Goal: Find contact information: Find contact information

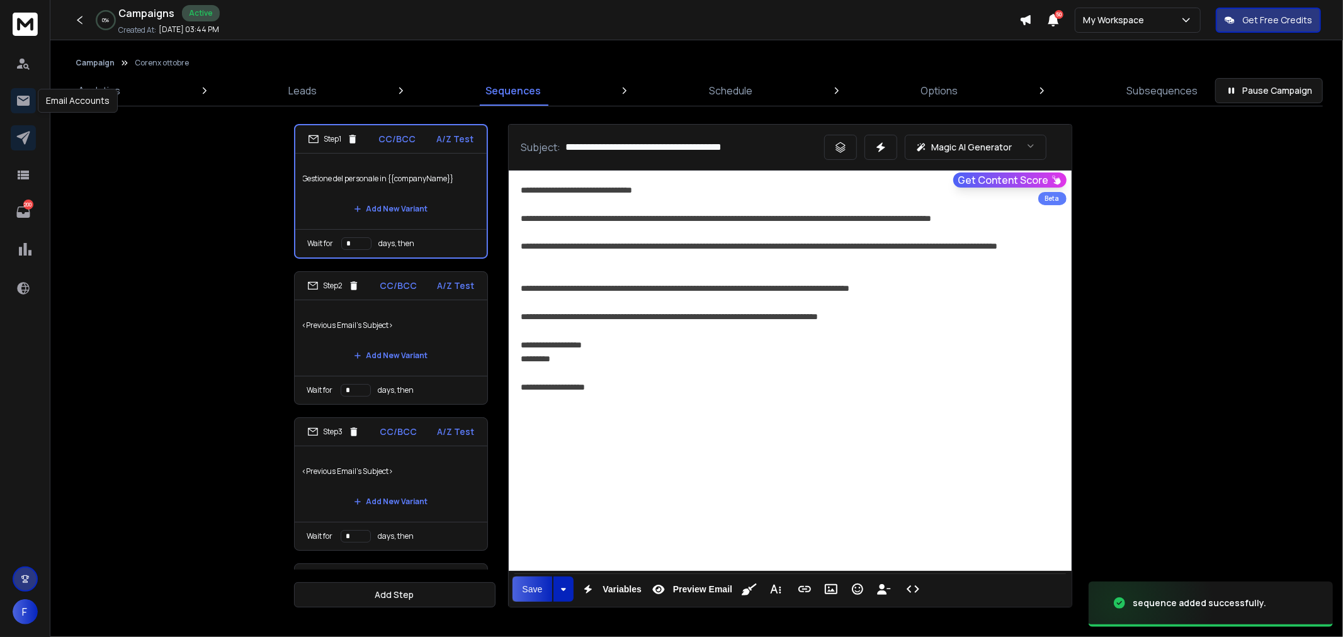
click at [17, 98] on icon at bounding box center [23, 101] width 13 height 10
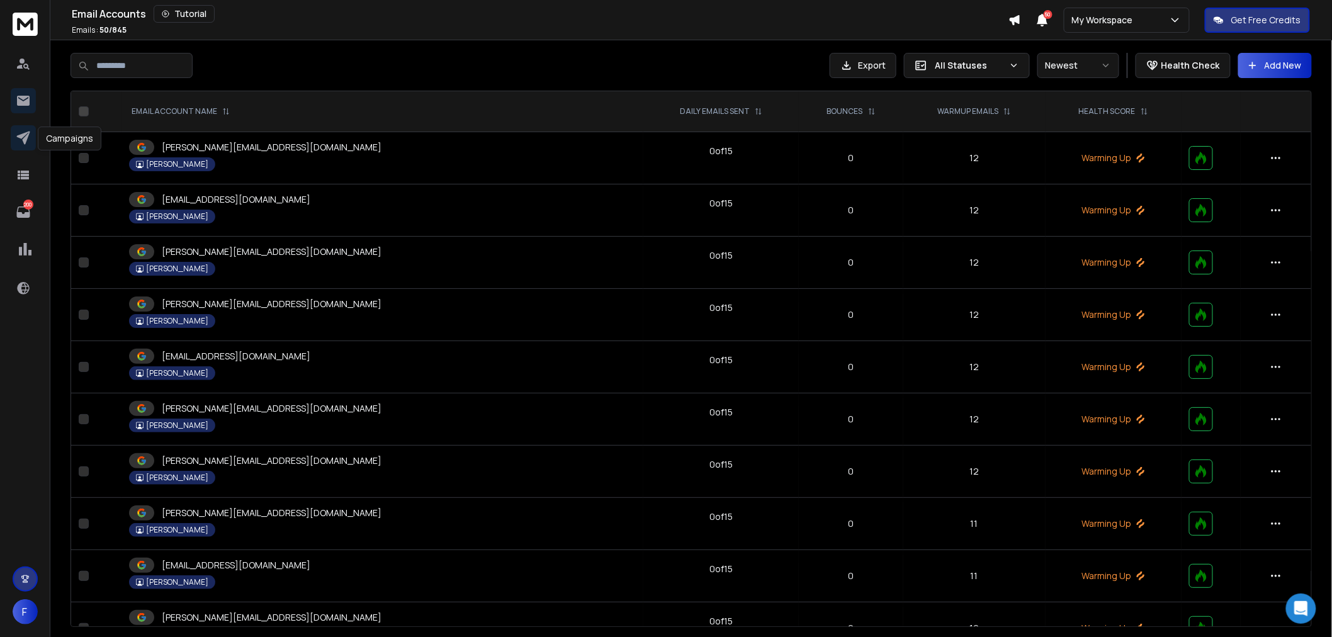
click at [26, 146] on link at bounding box center [23, 137] width 25 height 25
click at [26, 145] on link at bounding box center [23, 137] width 25 height 25
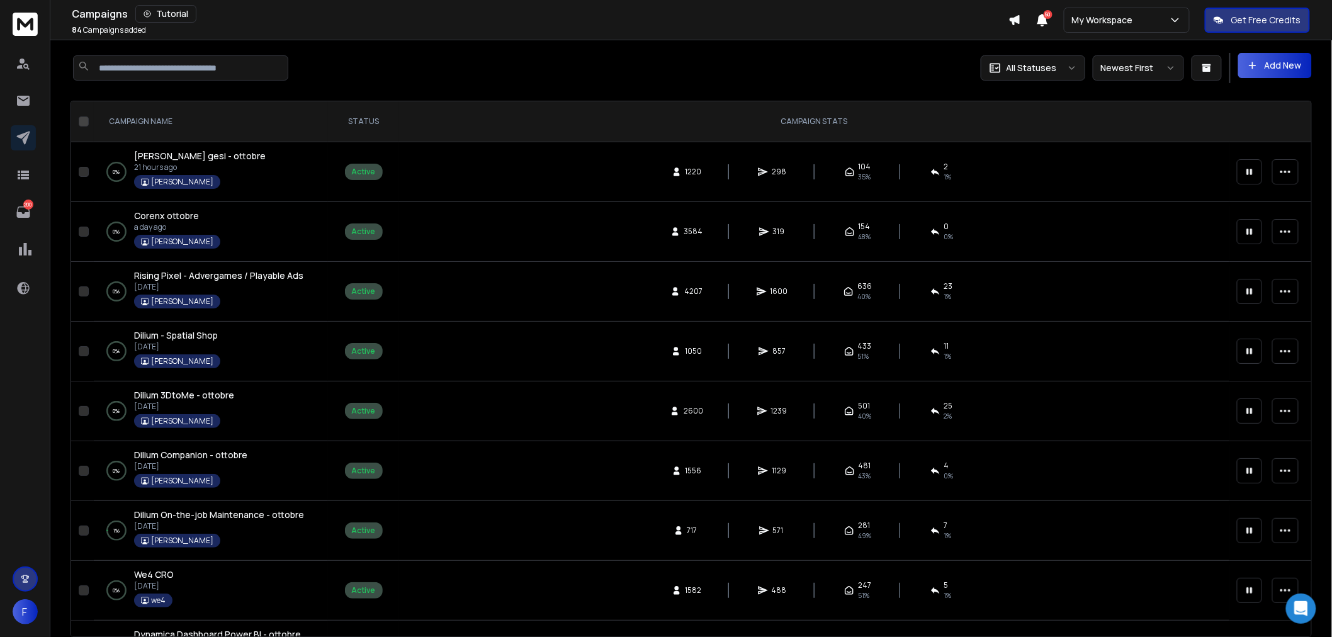
click at [139, 57] on input at bounding box center [180, 67] width 215 height 25
type input "*"
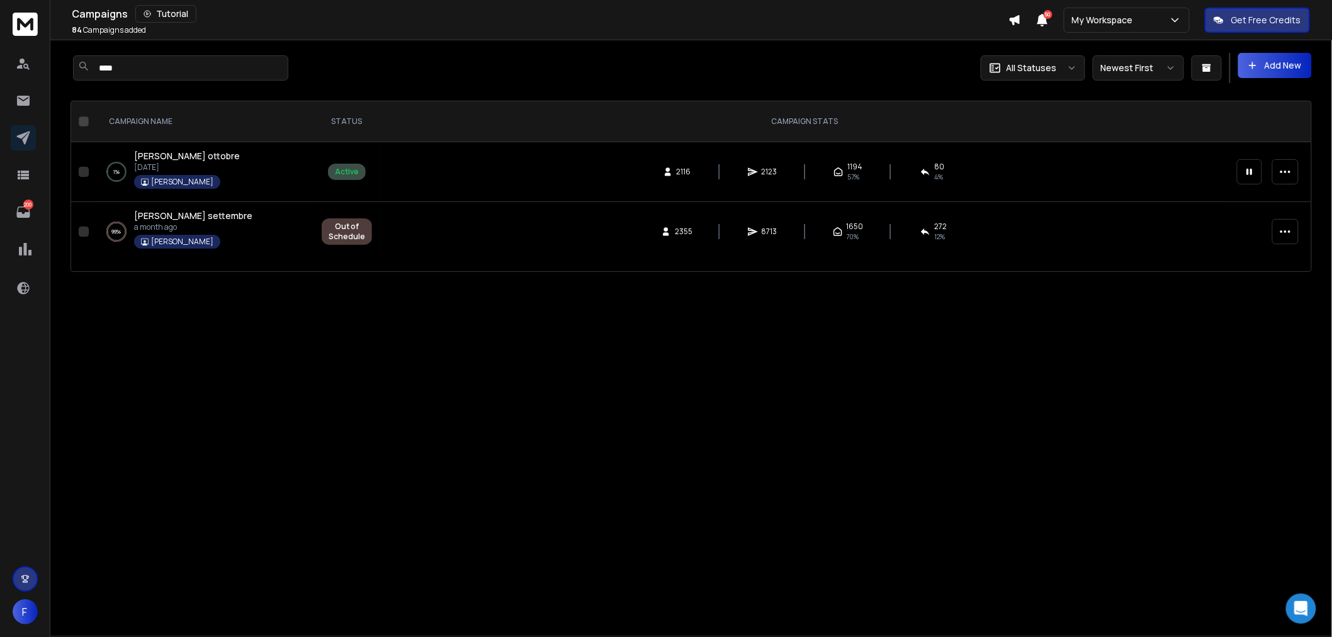
type input "****"
click at [194, 159] on h1 "[PERSON_NAME] ottobre" at bounding box center [187, 156] width 106 height 13
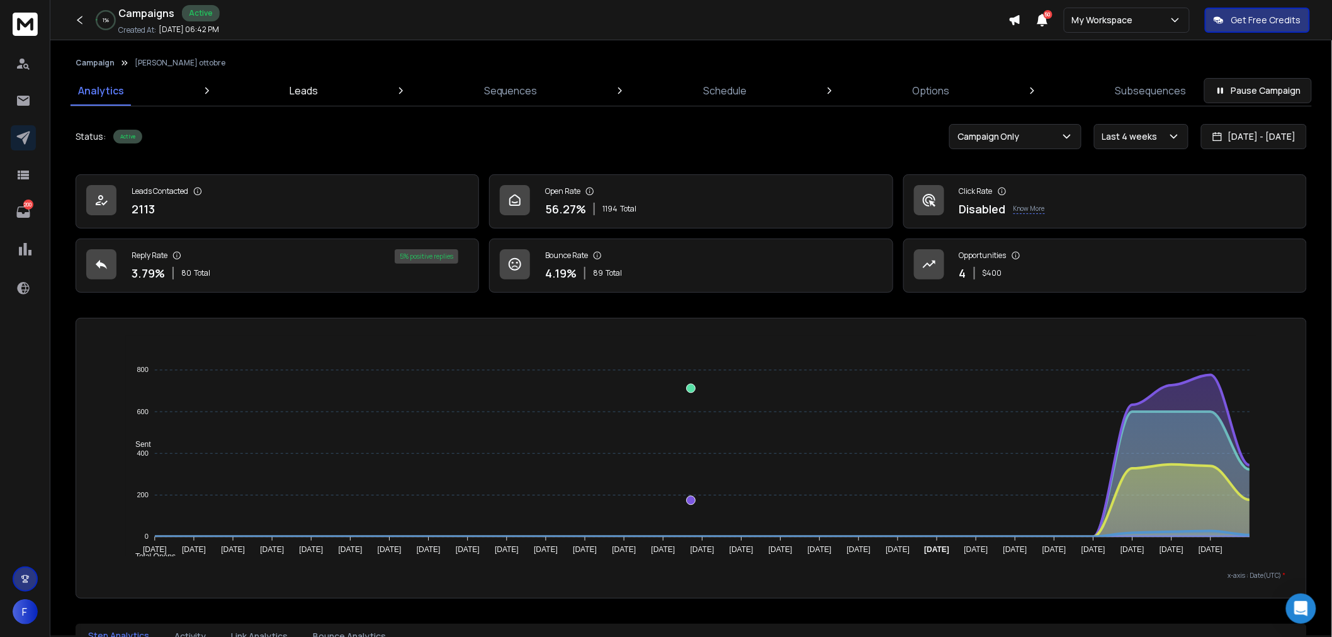
click at [298, 86] on p "Leads" at bounding box center [304, 90] width 28 height 15
click at [298, 86] on p "Leads" at bounding box center [306, 90] width 28 height 15
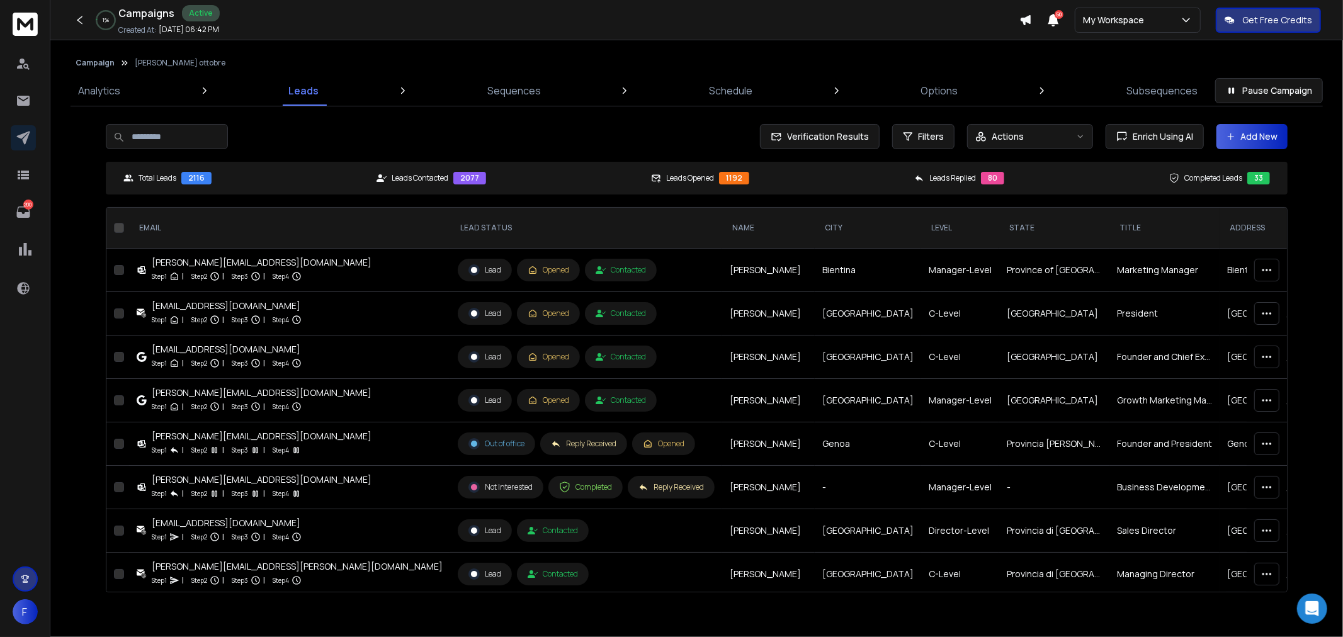
click at [203, 149] on div "Verification Results Filters Actions Enrich Using AI Add New Total Leads 2116 L…" at bounding box center [697, 352] width 1182 height 456
click at [200, 147] on input at bounding box center [167, 136] width 122 height 25
paste input "*********"
type input "*********"
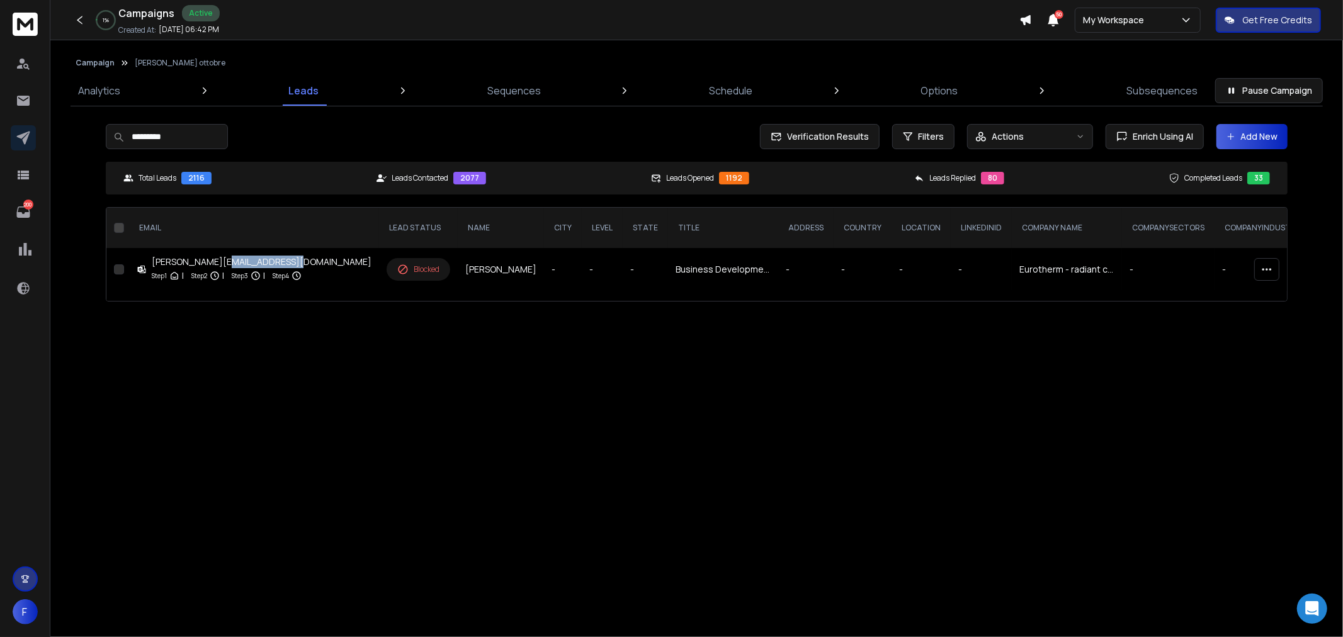
drag, startPoint x: 214, startPoint y: 261, endPoint x: 275, endPoint y: 259, distance: 61.1
click at [275, 259] on div "[PERSON_NAME][EMAIL_ADDRESS][DOMAIN_NAME]" at bounding box center [262, 262] width 220 height 13
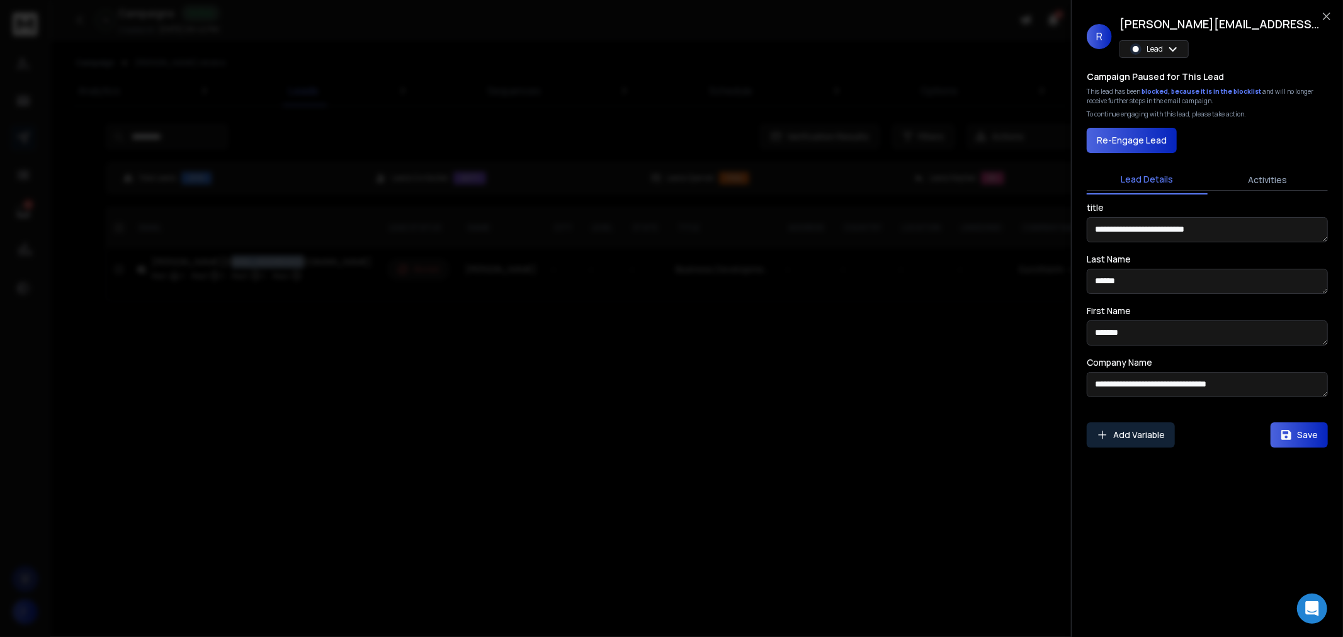
copy div "[DOMAIN_NAME]"
drag, startPoint x: 877, startPoint y: 417, endPoint x: 886, endPoint y: 412, distance: 10.4
click at [877, 417] on div at bounding box center [671, 318] width 1343 height 637
